Goal: Task Accomplishment & Management: Manage account settings

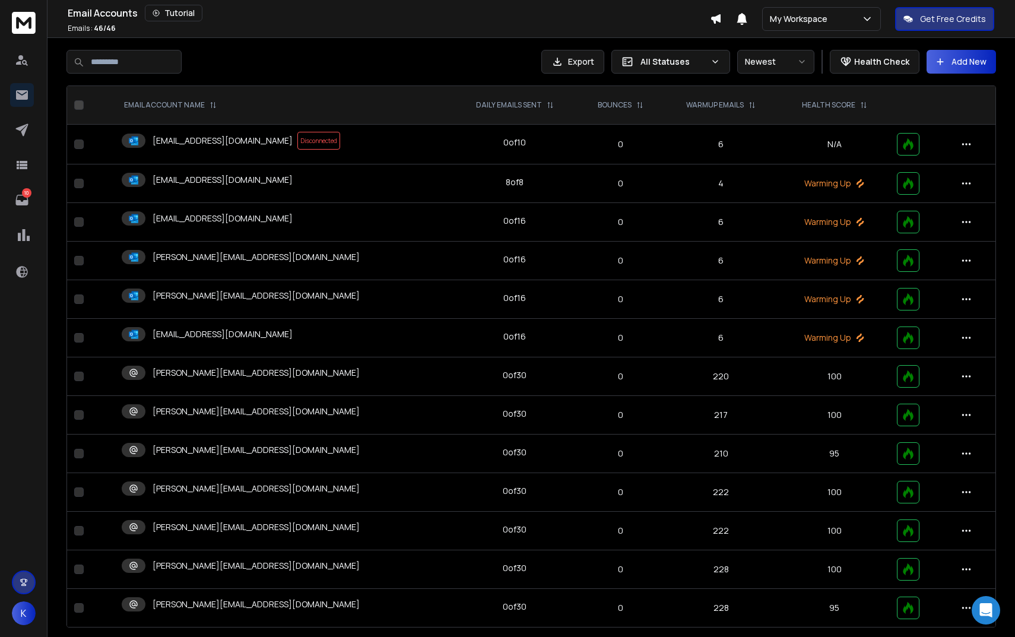
click at [364, 141] on div "[EMAIL_ADDRESS][DOMAIN_NAME] Disconnected" at bounding box center [283, 141] width 323 height 18
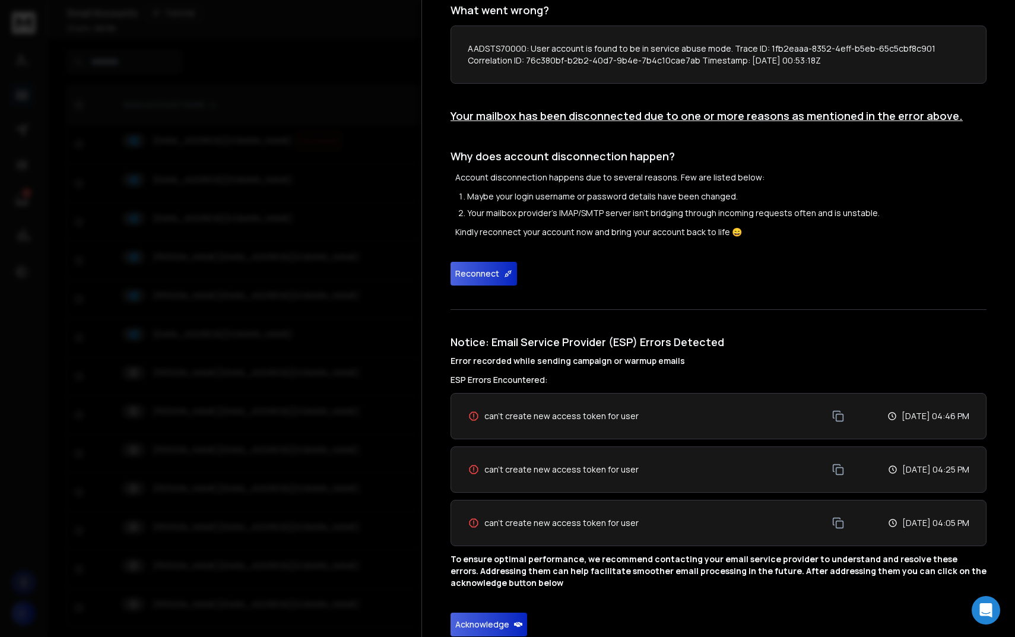
scroll to position [129, 0]
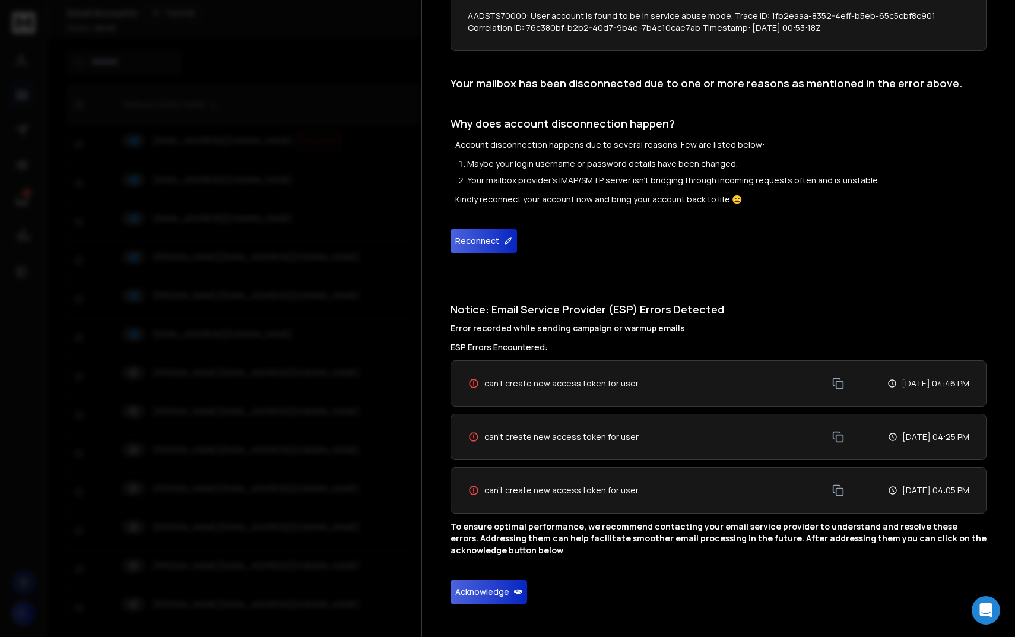
click at [415, 427] on div at bounding box center [507, 318] width 1015 height 637
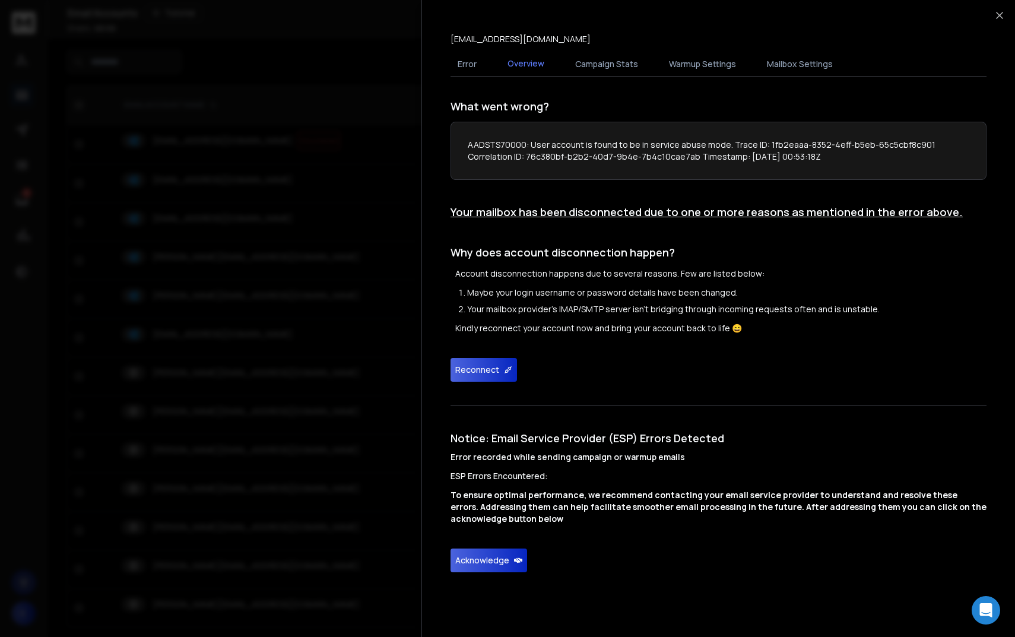
scroll to position [0, 0]
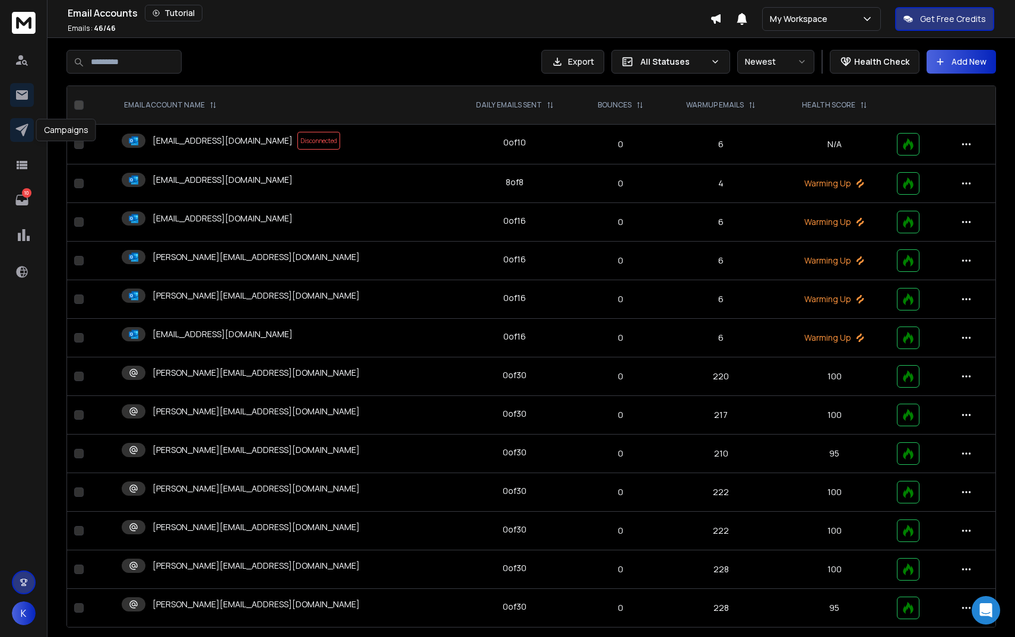
click at [26, 123] on icon at bounding box center [22, 130] width 14 height 14
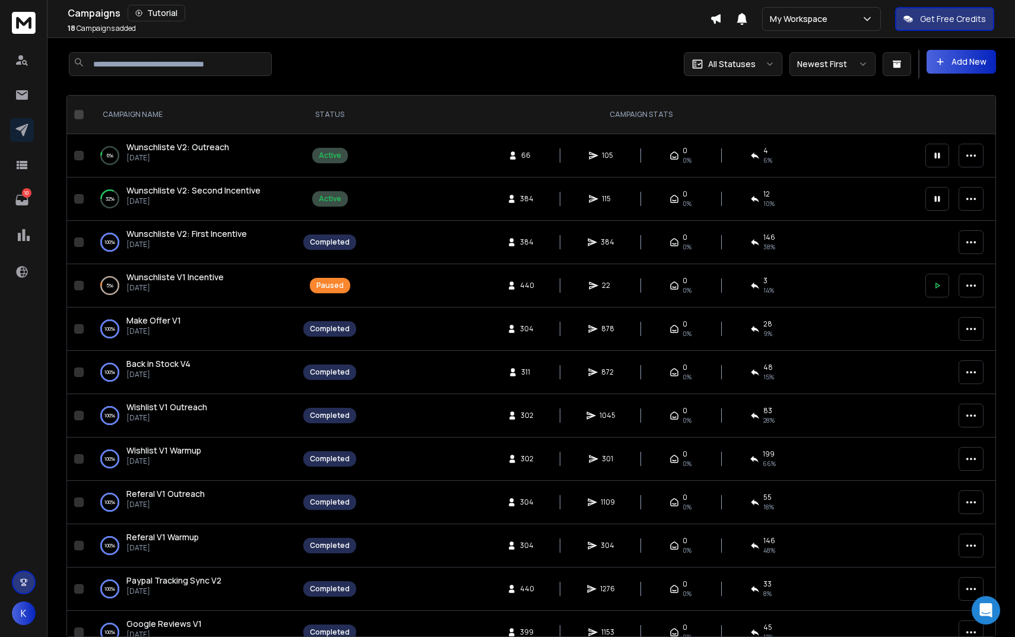
click at [185, 145] on span "Wunschliste V2: Outreach" at bounding box center [177, 146] width 103 height 11
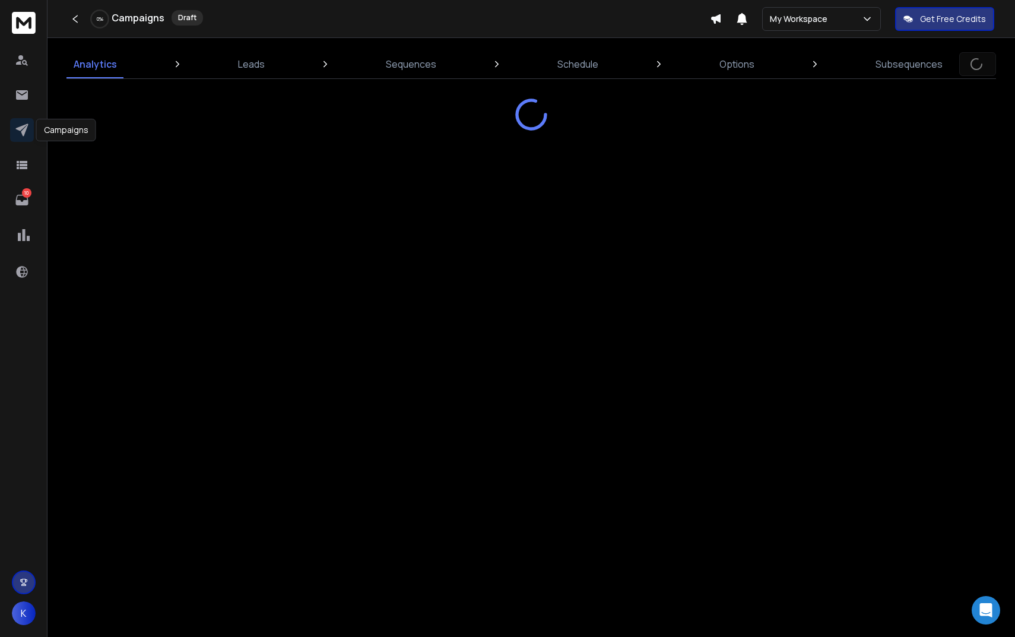
click at [23, 128] on icon at bounding box center [22, 130] width 14 height 14
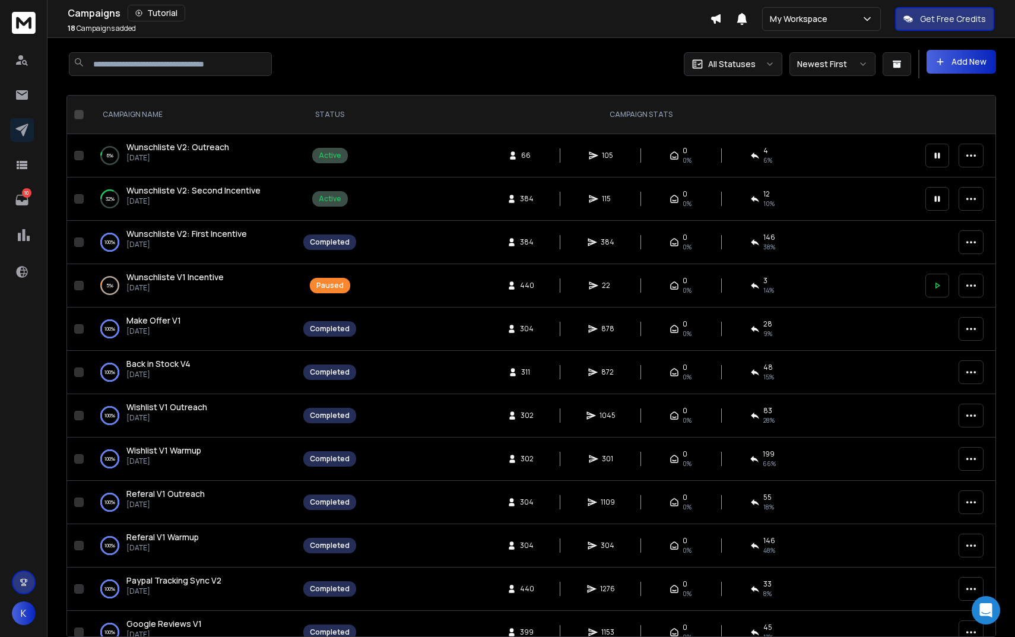
click at [204, 190] on span "Wunschliste V2: Second Incentive" at bounding box center [193, 190] width 134 height 11
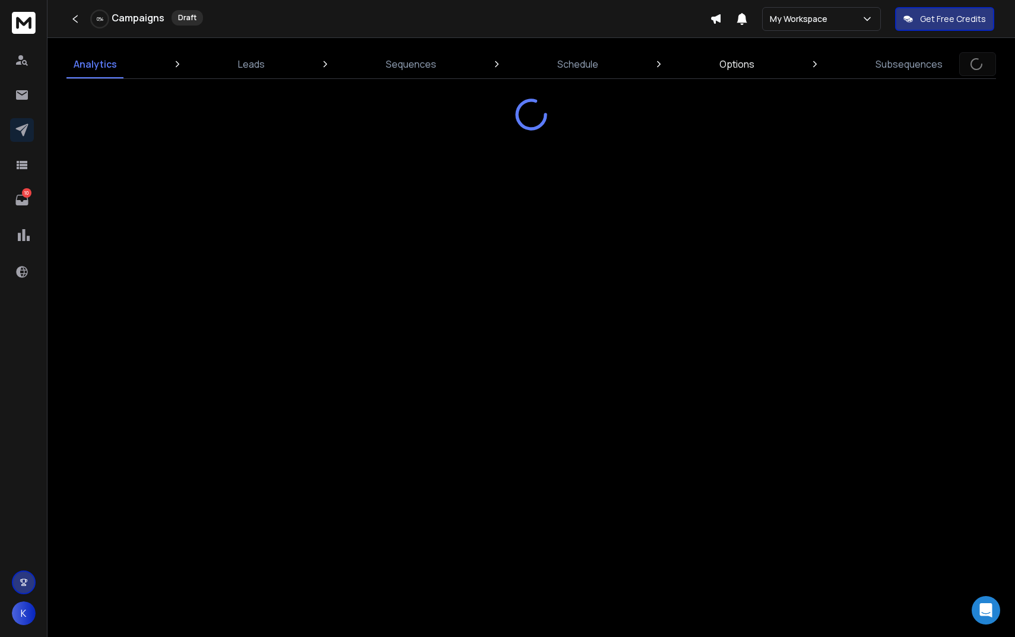
click at [733, 60] on p "Options" at bounding box center [736, 64] width 35 height 14
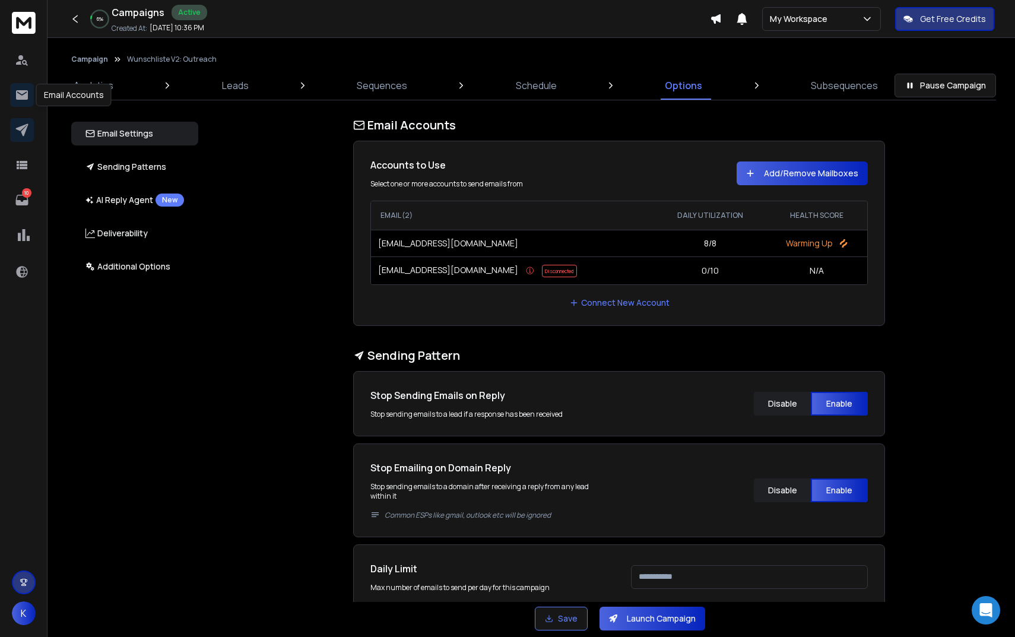
click at [21, 99] on icon at bounding box center [22, 94] width 12 height 9
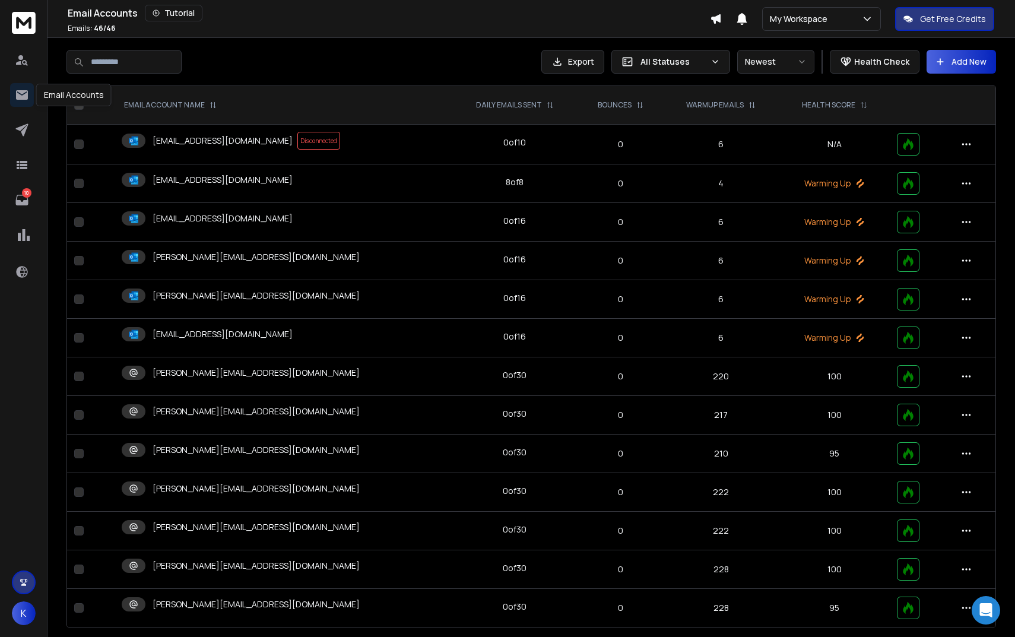
click at [218, 138] on p "[EMAIL_ADDRESS][DOMAIN_NAME]" at bounding box center [223, 141] width 140 height 12
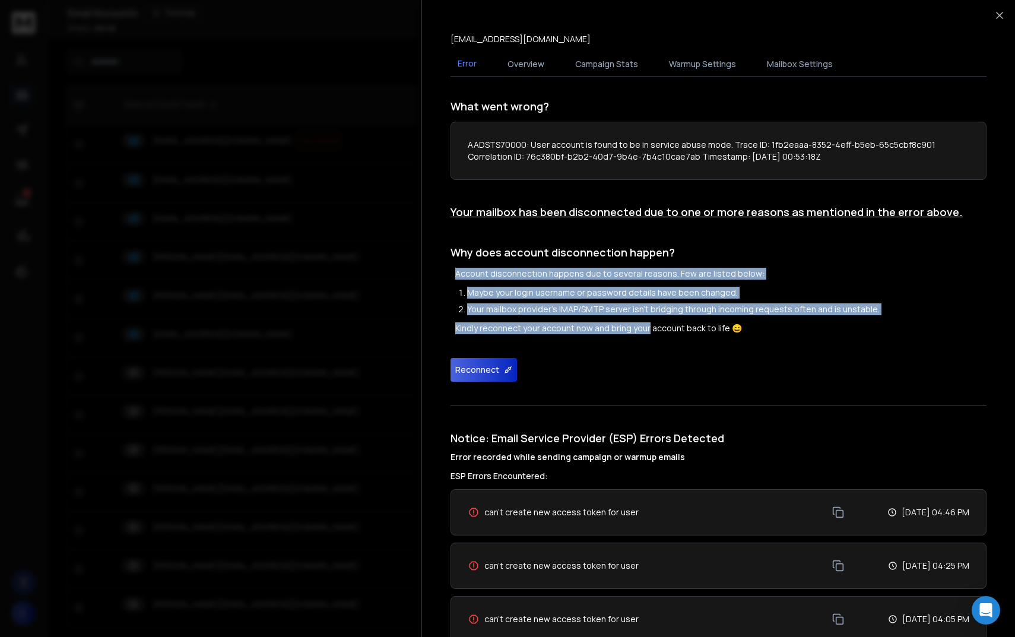
drag, startPoint x: 645, startPoint y: 326, endPoint x: 472, endPoint y: 266, distance: 183.4
click at [472, 266] on div "Why does account disconnection happen? Account disconnection happens due to sev…" at bounding box center [718, 289] width 536 height 90
drag, startPoint x: 469, startPoint y: 249, endPoint x: 823, endPoint y: 333, distance: 363.5
click at [823, 333] on div "Why does account disconnection happen? Account disconnection happens due to sev…" at bounding box center [718, 289] width 536 height 90
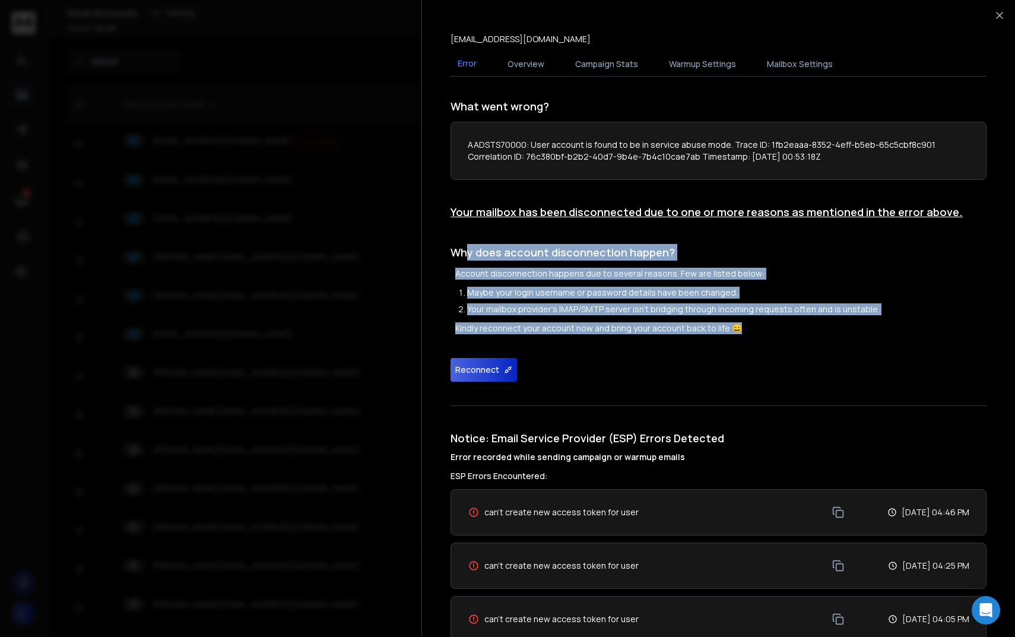
click at [823, 333] on p "Kindly reconnect your account now and bring your account back to life 😄" at bounding box center [720, 328] width 531 height 12
drag, startPoint x: 823, startPoint y: 333, endPoint x: 453, endPoint y: 252, distance: 378.5
click at [452, 252] on div "Why does account disconnection happen? Account disconnection happens due to sev…" at bounding box center [718, 289] width 536 height 90
click at [453, 252] on h1 "Why does account disconnection happen?" at bounding box center [718, 252] width 536 height 17
drag, startPoint x: 453, startPoint y: 252, endPoint x: 769, endPoint y: 340, distance: 327.7
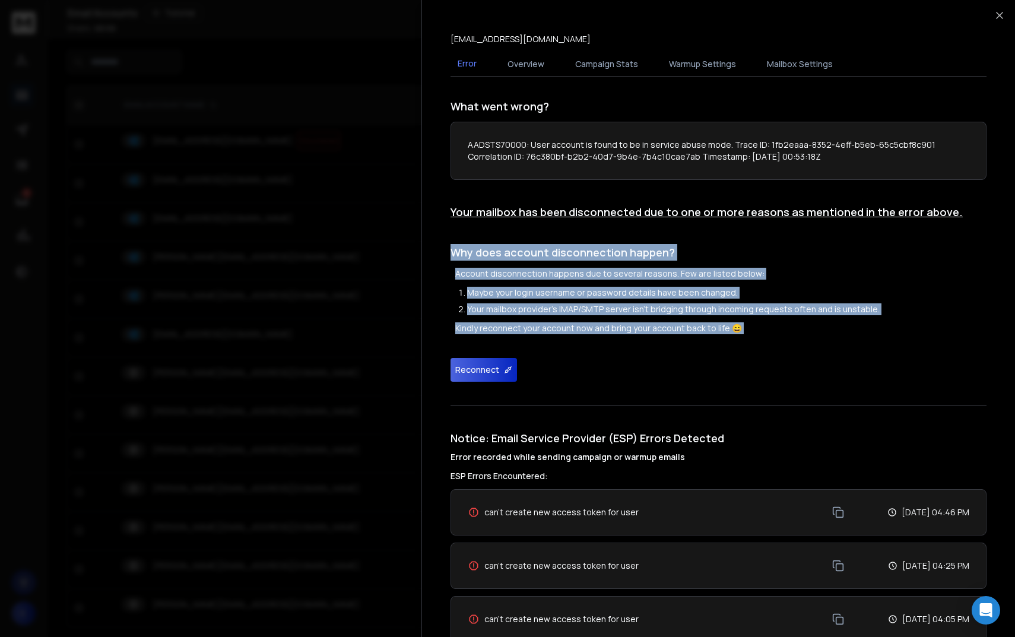
click at [769, 340] on div "What went wrong? AADSTS70000: User account is found to be in service abuse mode…" at bounding box center [718, 415] width 536 height 634
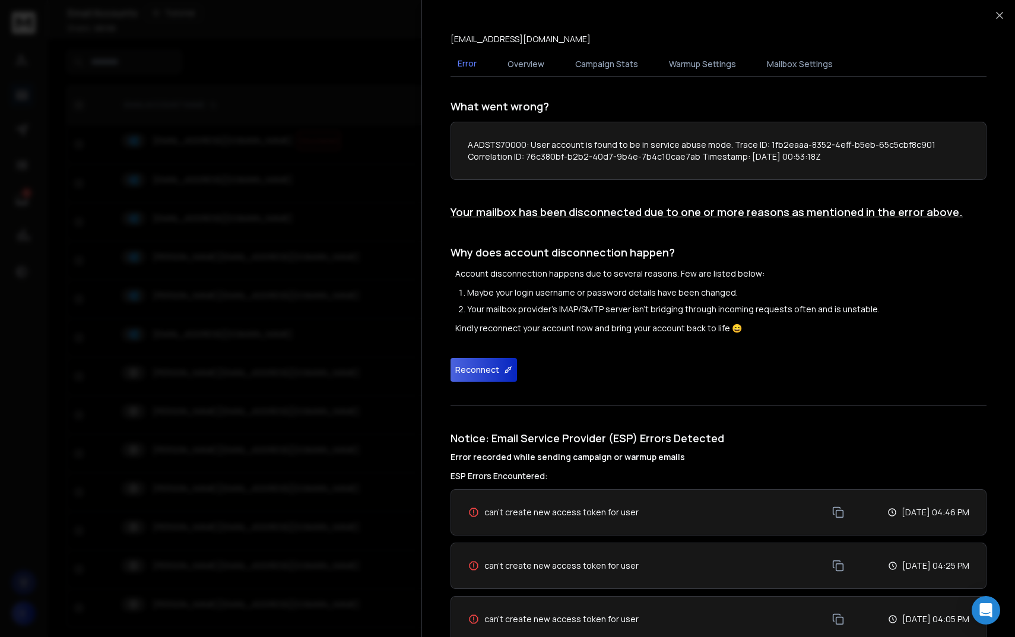
click at [229, 168] on div at bounding box center [507, 318] width 1015 height 637
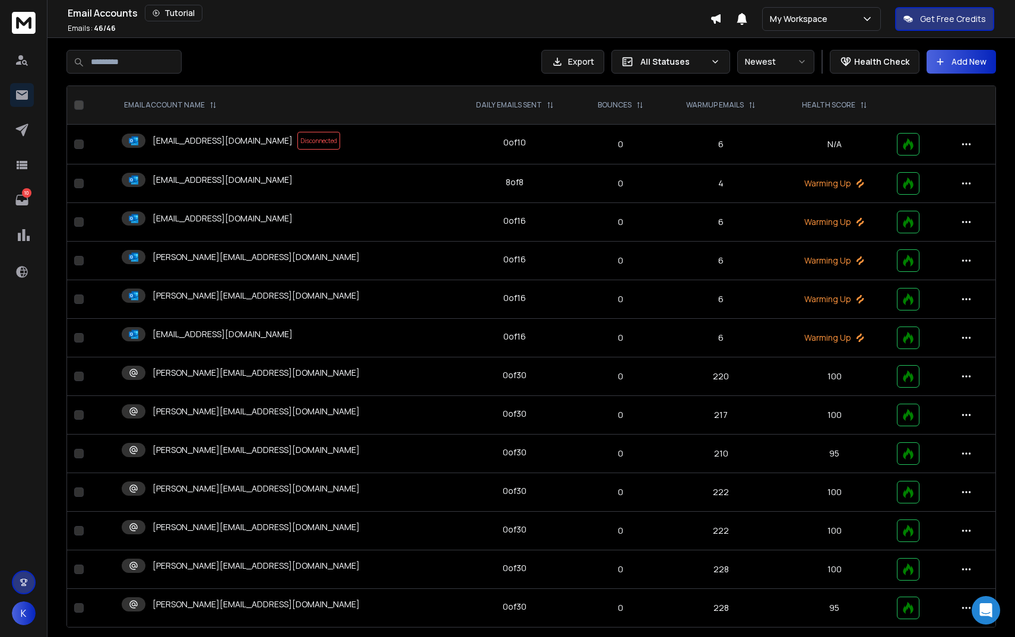
click at [452, 139] on td "0 of 10" at bounding box center [515, 140] width 127 height 31
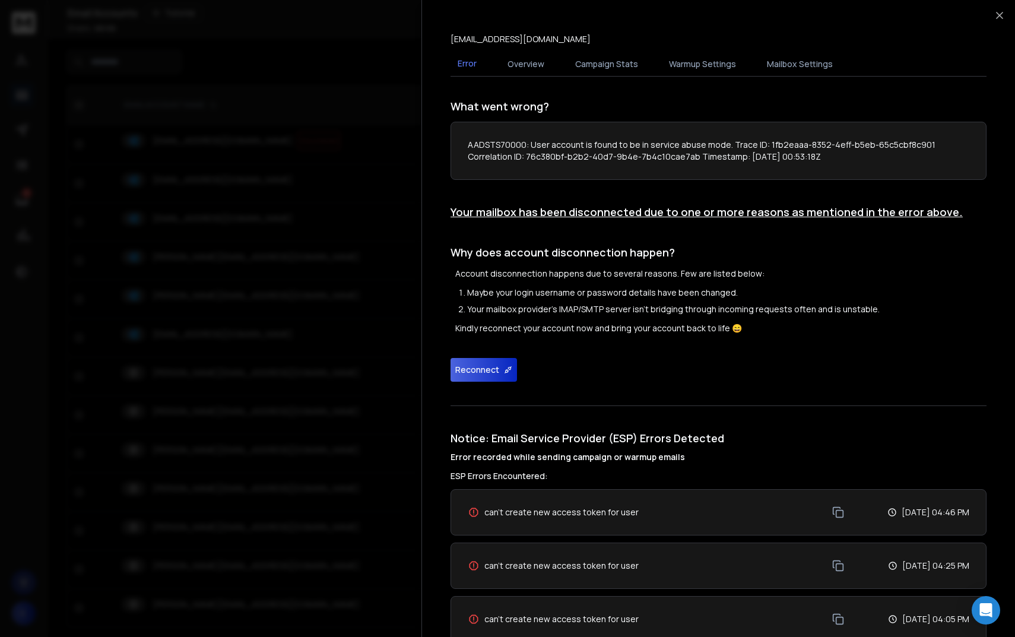
click at [596, 62] on button "Campaign Stats" at bounding box center [606, 64] width 77 height 26
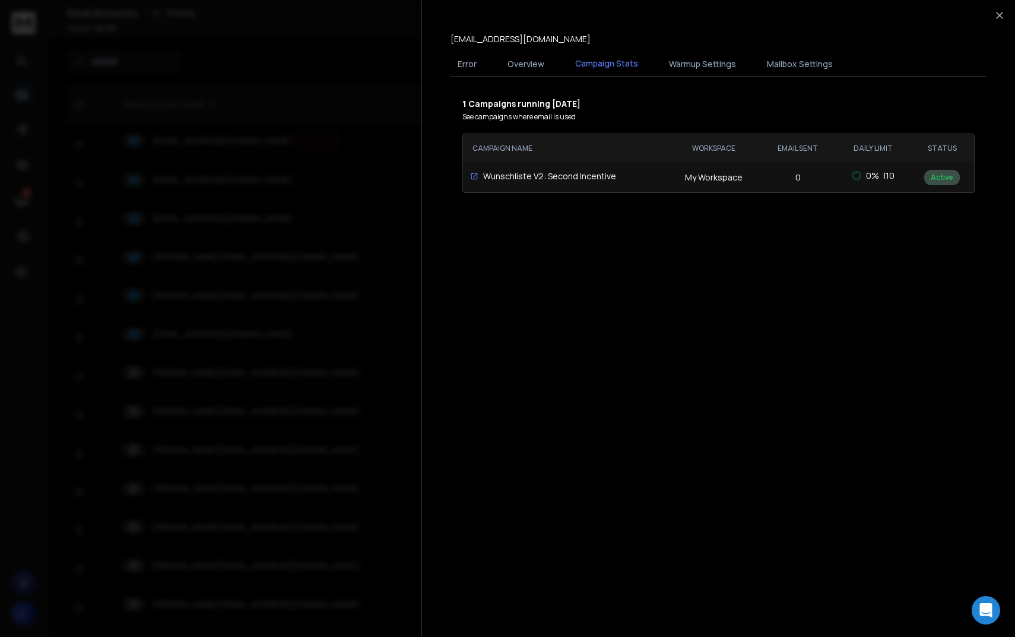
click at [622, 176] on td "Wunschliste V2: Second Incentive" at bounding box center [558, 176] width 190 height 26
click at [593, 176] on td "Wunschliste V2: Second Incentive" at bounding box center [558, 176] width 190 height 26
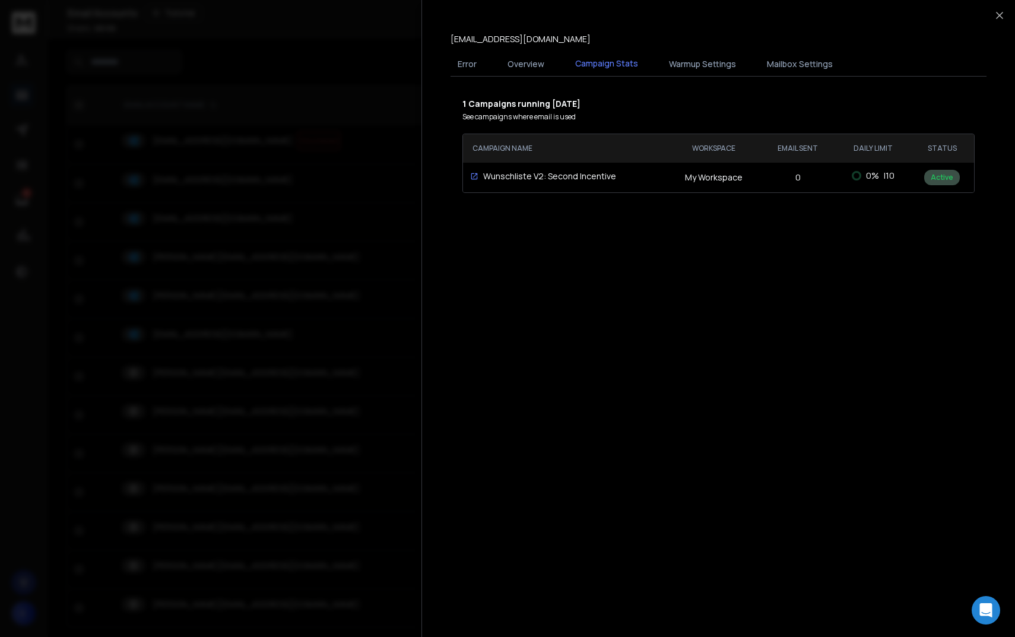
click at [702, 68] on button "Warmup Settings" at bounding box center [702, 64] width 81 height 26
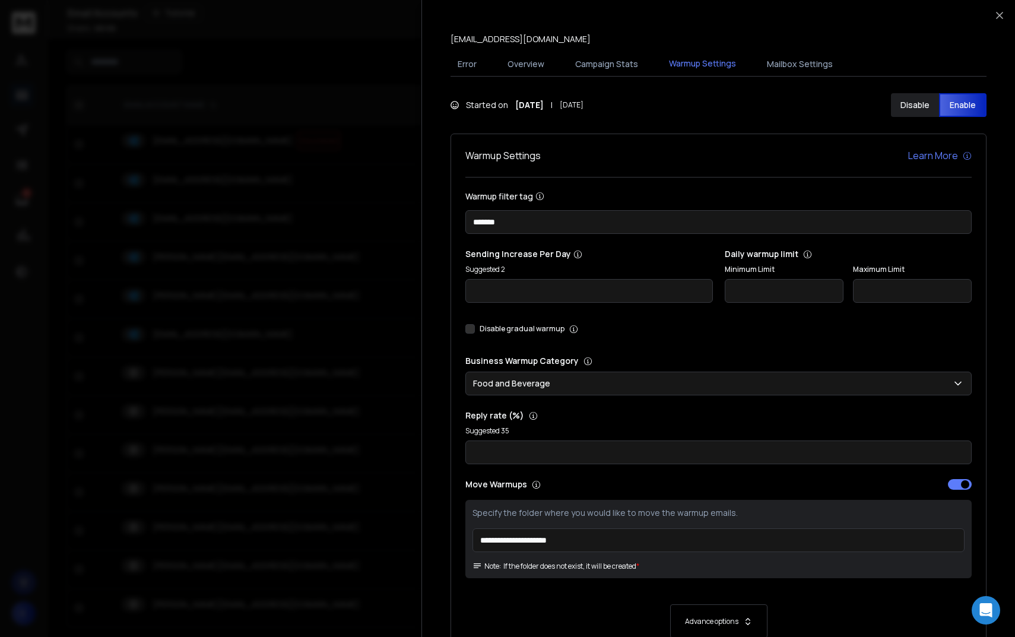
click at [791, 64] on button "Mailbox Settings" at bounding box center [800, 64] width 80 height 26
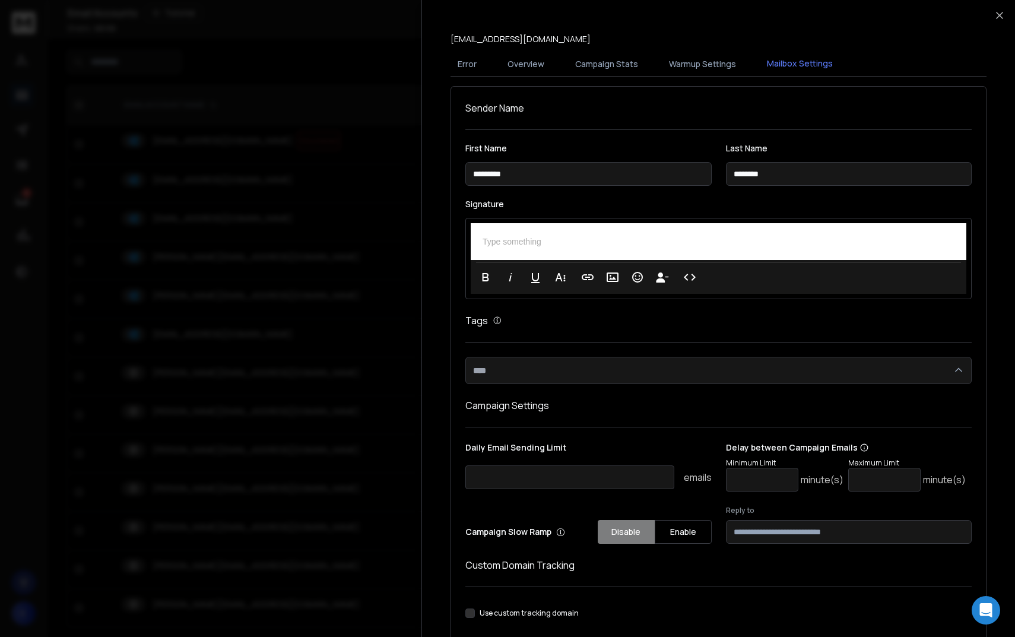
click at [518, 62] on button "Overview" at bounding box center [525, 64] width 51 height 26
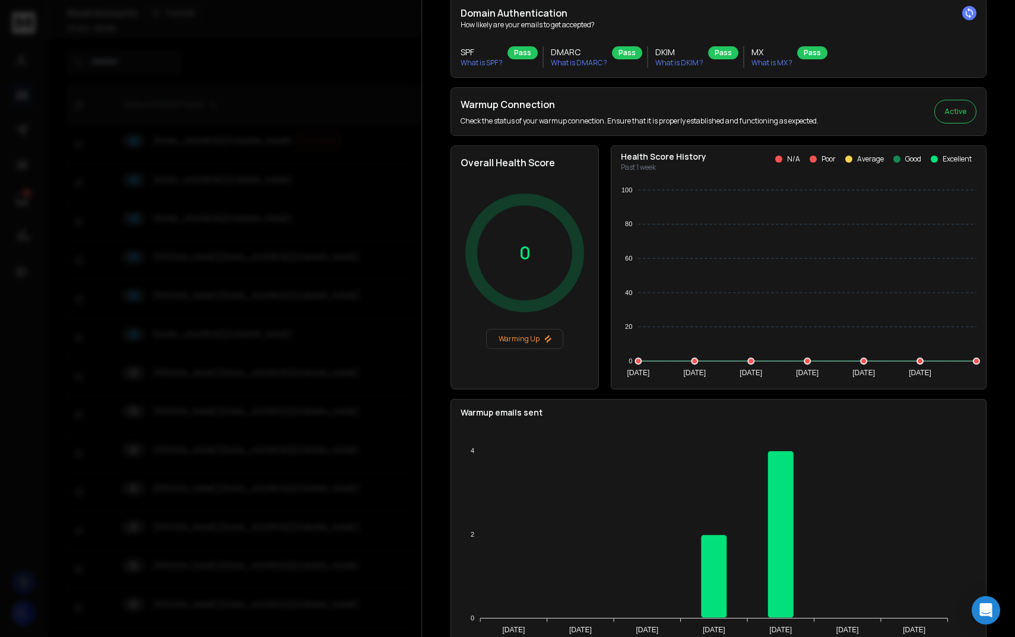
scroll to position [305, 0]
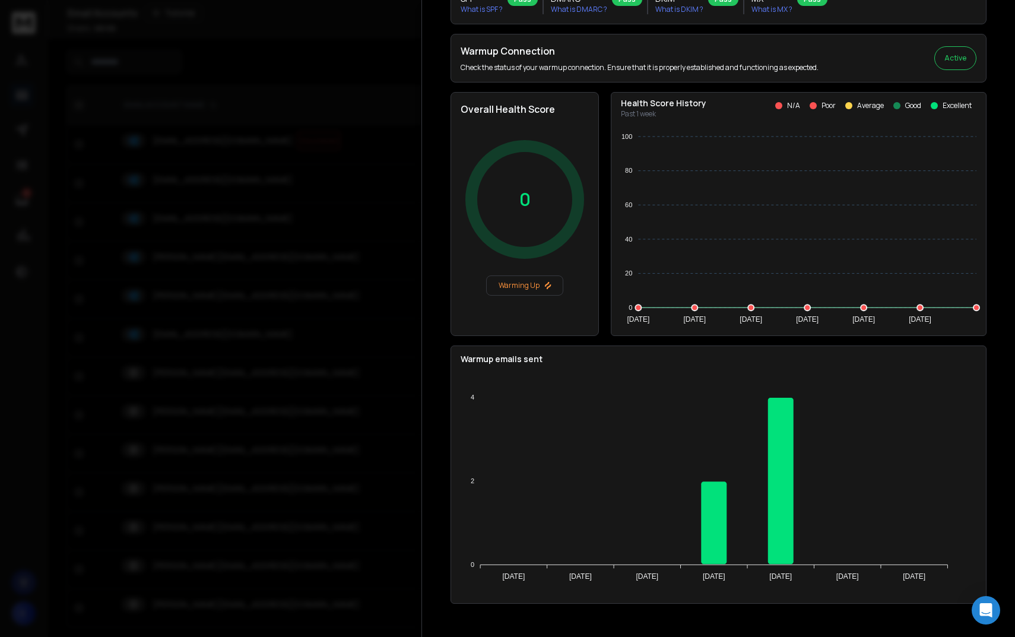
click at [371, 449] on div at bounding box center [507, 318] width 1015 height 637
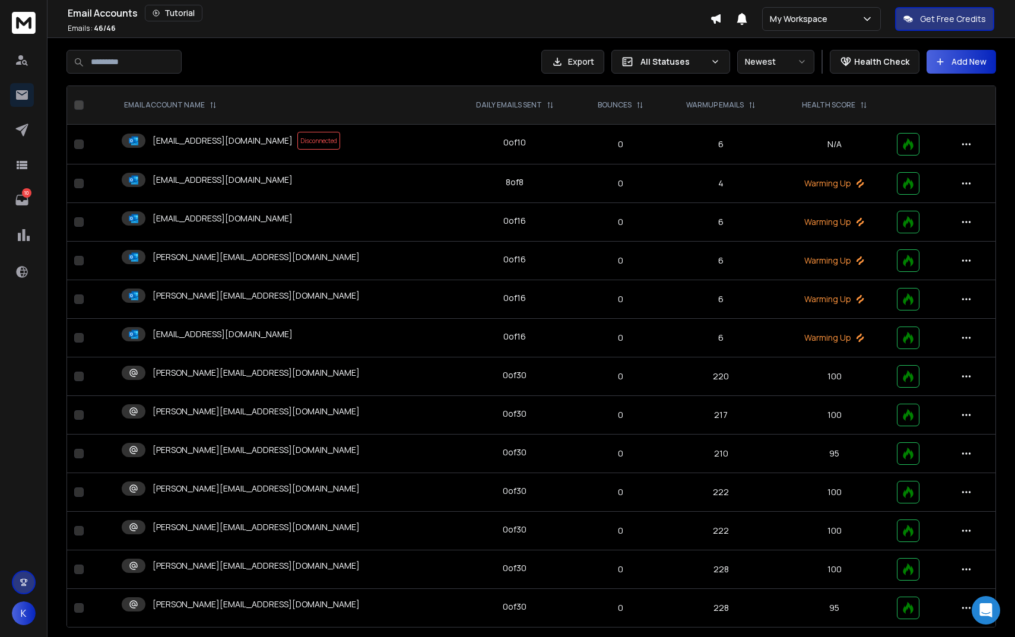
click at [227, 175] on p "[EMAIL_ADDRESS][DOMAIN_NAME]" at bounding box center [223, 180] width 140 height 12
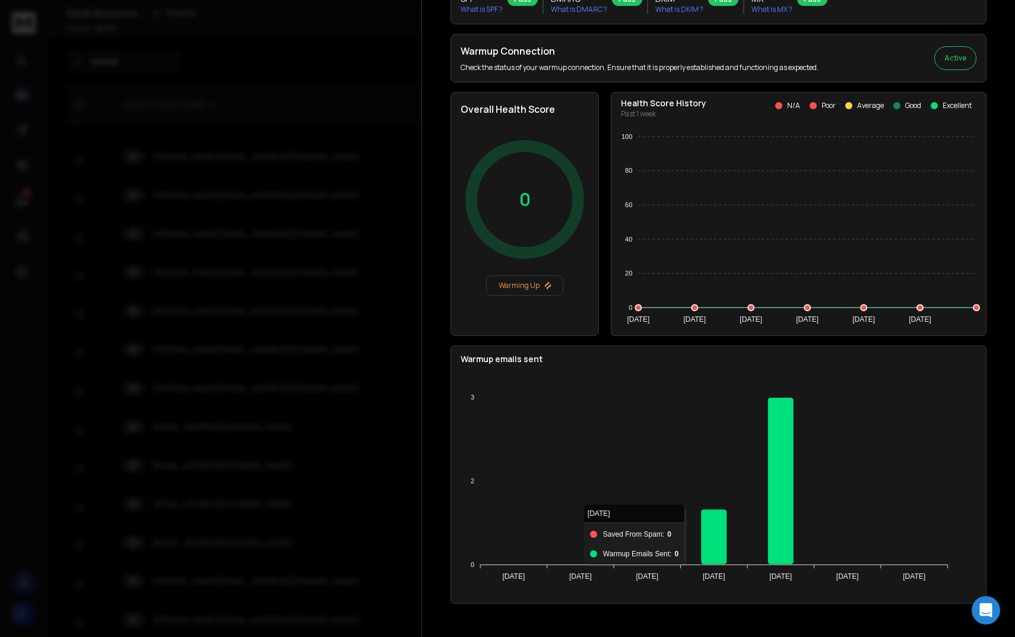
scroll to position [0, 0]
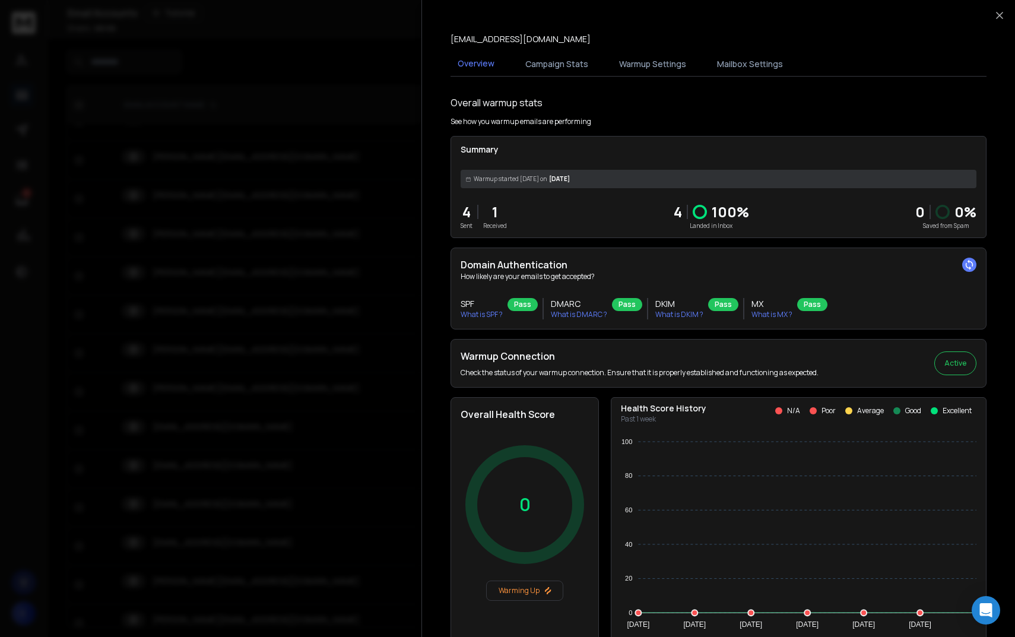
click at [382, 134] on div at bounding box center [507, 318] width 1015 height 637
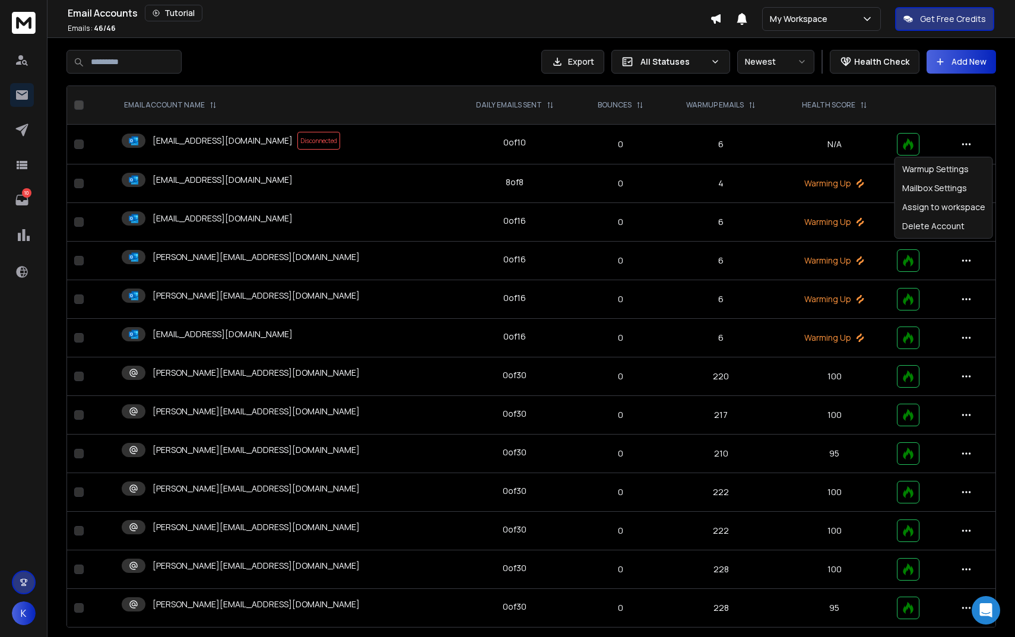
click at [964, 139] on icon at bounding box center [966, 144] width 11 height 11
click at [935, 227] on div "Delete Account" at bounding box center [943, 226] width 93 height 19
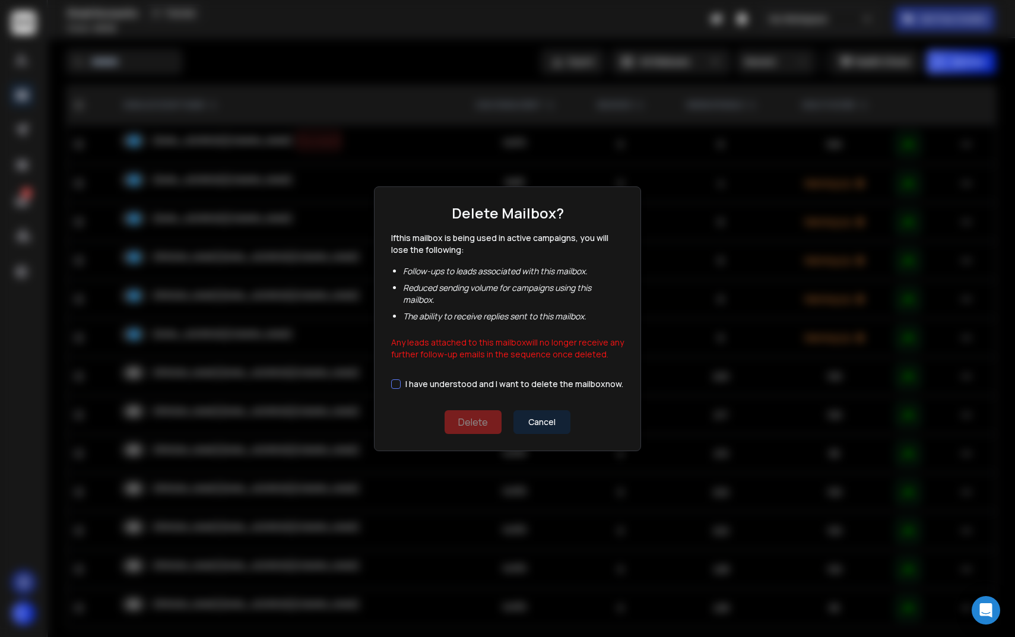
click at [496, 381] on label "I have understood and I want to delete the mailbox now." at bounding box center [514, 384] width 218 height 8
click at [401, 381] on button "I have understood and I want to delete the mailbox now." at bounding box center [395, 383] width 9 height 9
click at [495, 408] on div "Delete Mailbox? If this mailbox is being used in active campaigns, you will los…" at bounding box center [507, 319] width 233 height 230
click at [485, 417] on button "Delete" at bounding box center [473, 422] width 57 height 24
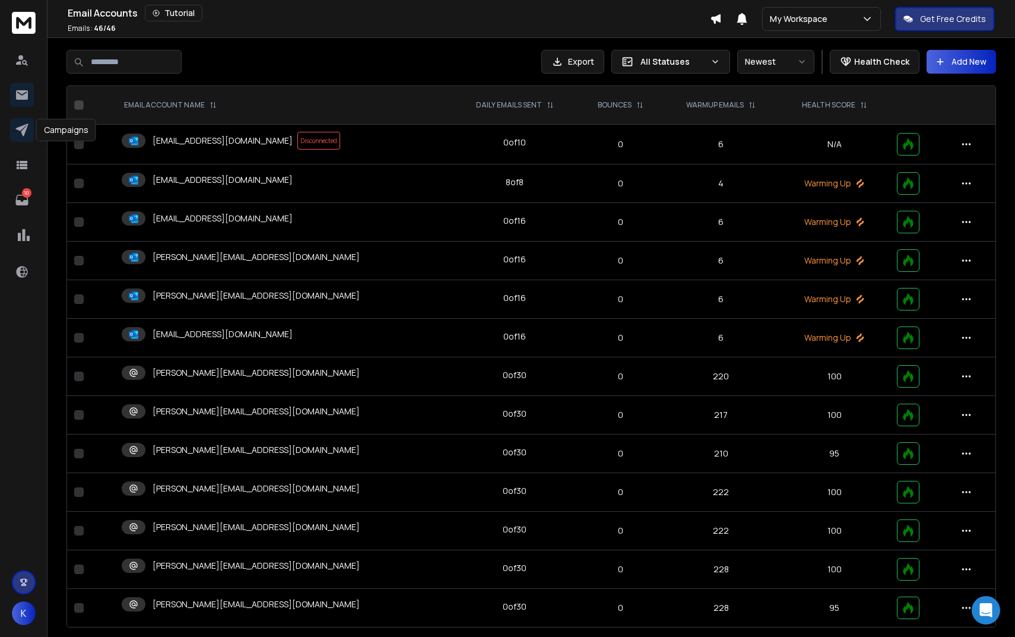
click at [31, 129] on link at bounding box center [22, 130] width 24 height 24
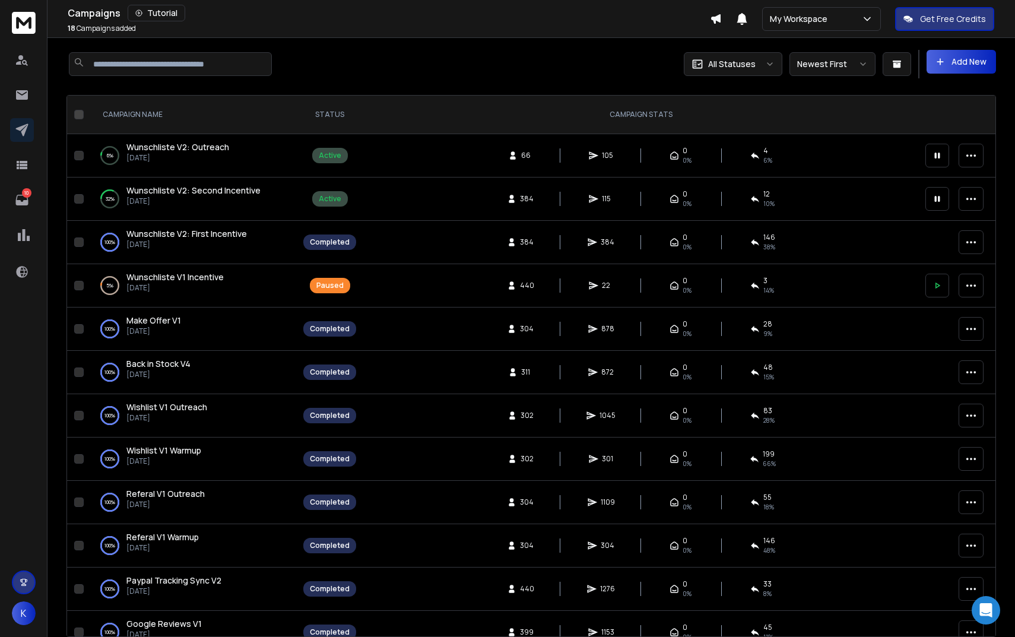
click at [236, 187] on span "Wunschliste V2: Second Incentive" at bounding box center [193, 190] width 134 height 11
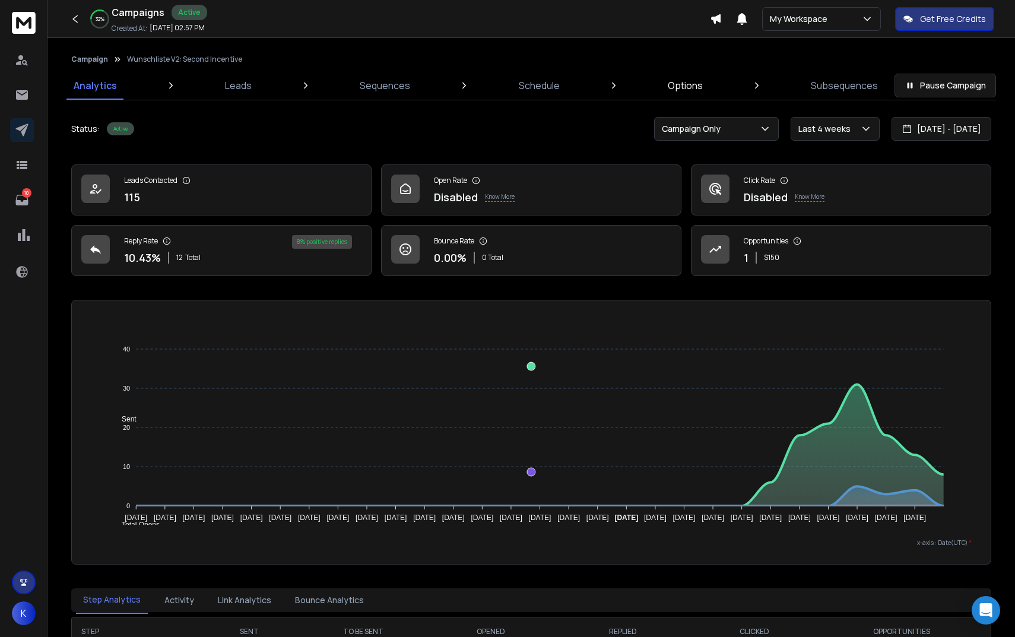
click at [678, 81] on p "Options" at bounding box center [685, 85] width 35 height 14
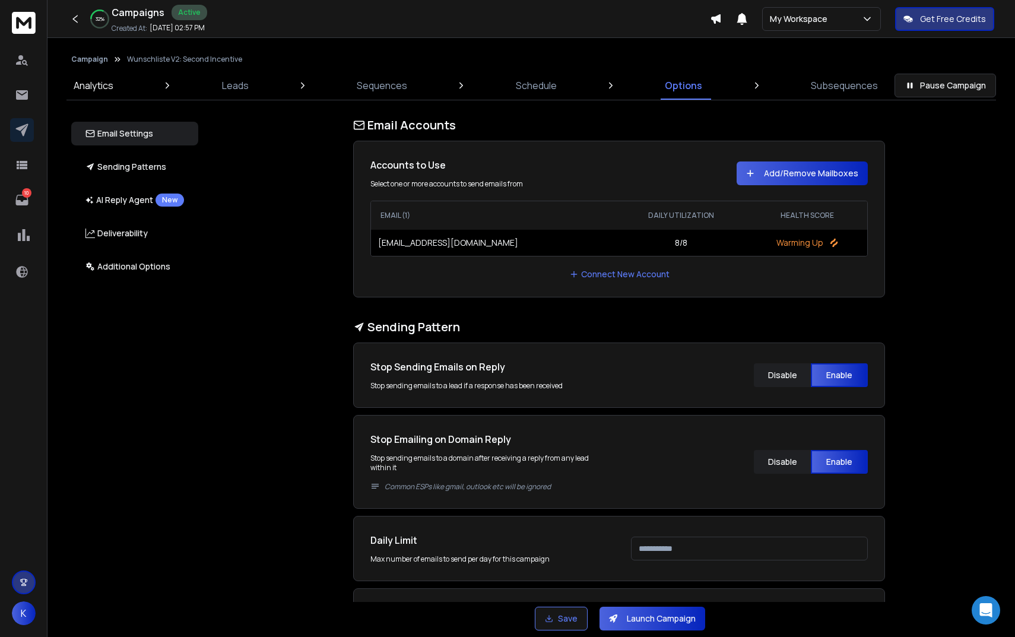
click at [101, 80] on p "Analytics" at bounding box center [94, 85] width 40 height 14
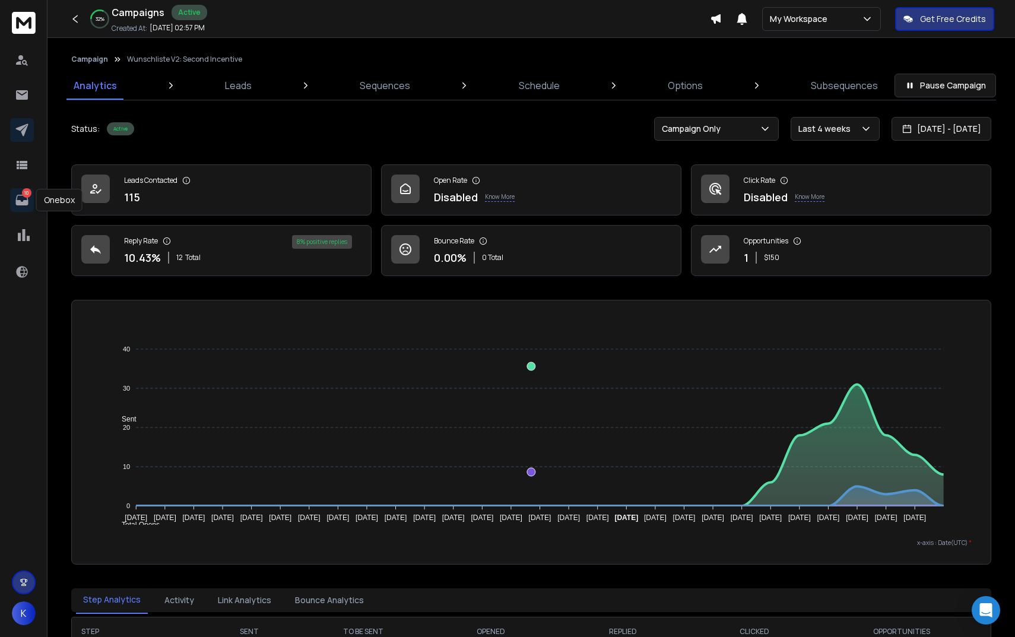
click at [26, 198] on p "10" at bounding box center [26, 192] width 9 height 9
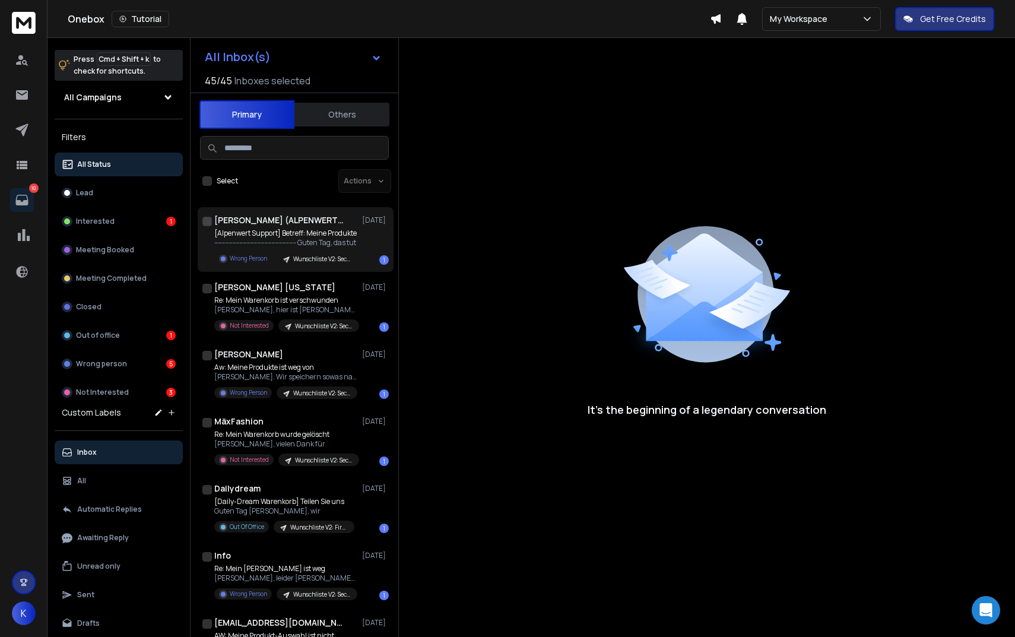
click at [260, 220] on h1 "[PERSON_NAME] (ALPENWERT SUPPORT)" at bounding box center [279, 220] width 131 height 12
click at [285, 226] on h1 "[PERSON_NAME] (ALPENWERT SUPPORT)" at bounding box center [279, 220] width 131 height 12
